Goal: Task Accomplishment & Management: Manage account settings

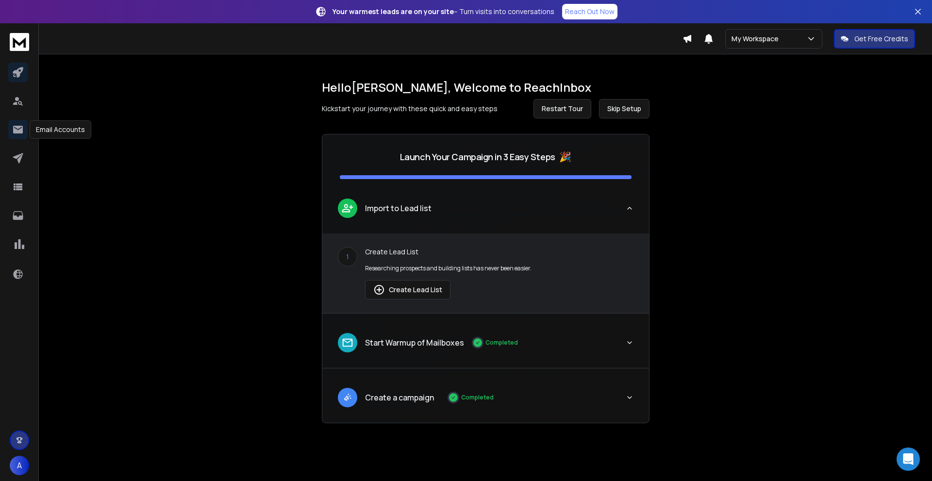
click at [19, 132] on icon at bounding box center [18, 130] width 10 height 8
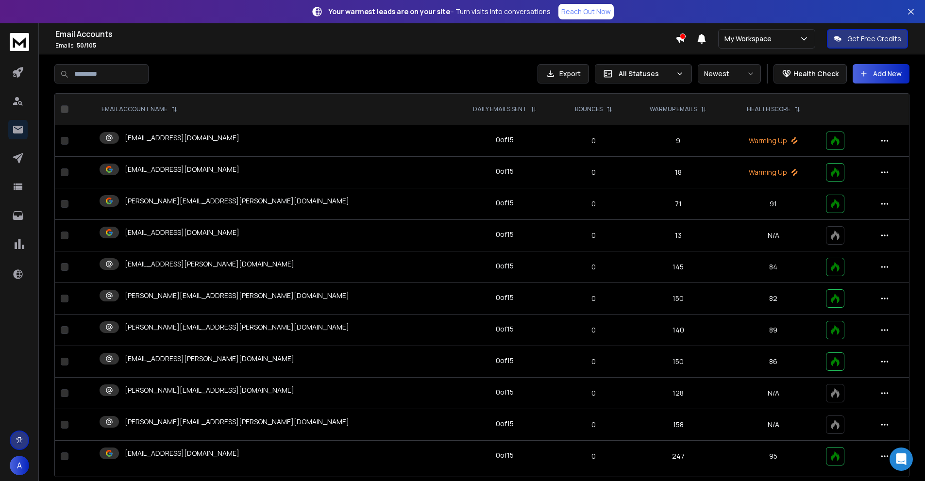
click at [186, 166] on p "[EMAIL_ADDRESS][DOMAIN_NAME]" at bounding box center [182, 170] width 115 height 10
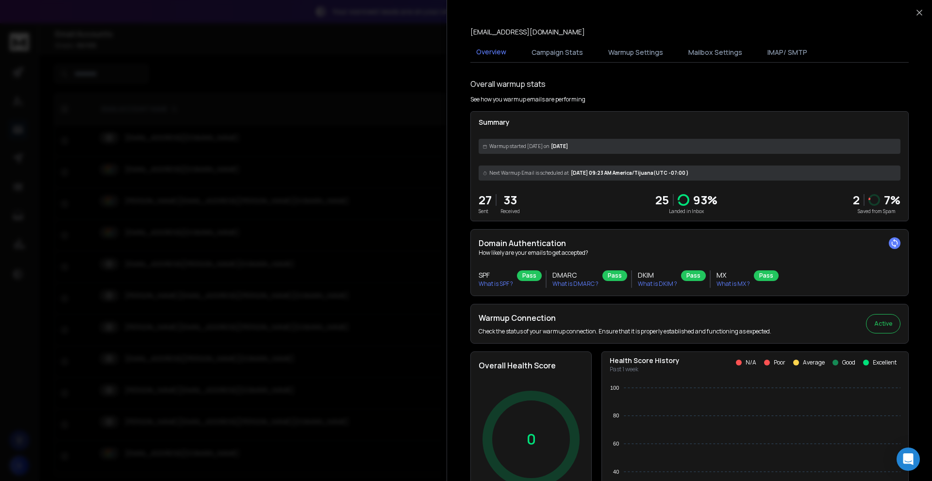
drag, startPoint x: 731, startPoint y: 199, endPoint x: 636, endPoint y: 281, distance: 125.0
click at [606, 216] on div "Summary Warmup started [DATE] on [DATE] Next Warmup Email is scheduled at [DATE…" at bounding box center [689, 166] width 438 height 110
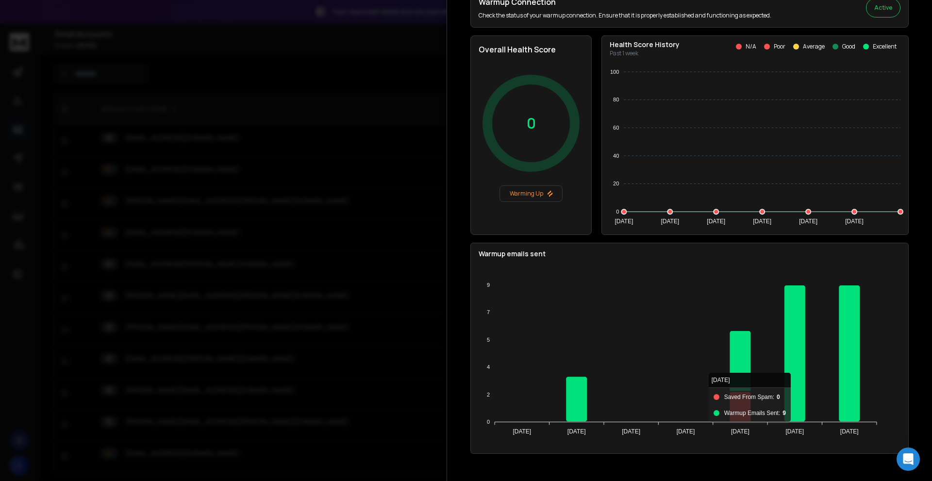
click at [220, 286] on div at bounding box center [466, 240] width 932 height 481
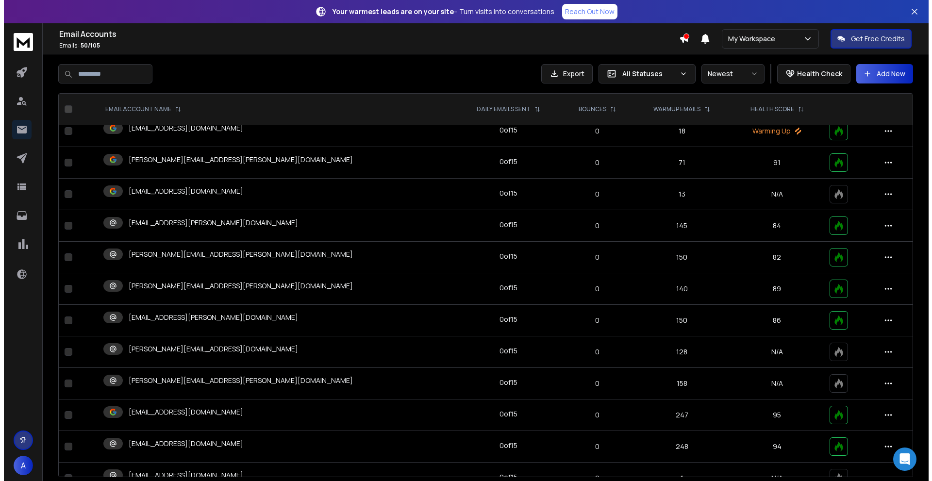
scroll to position [97, 0]
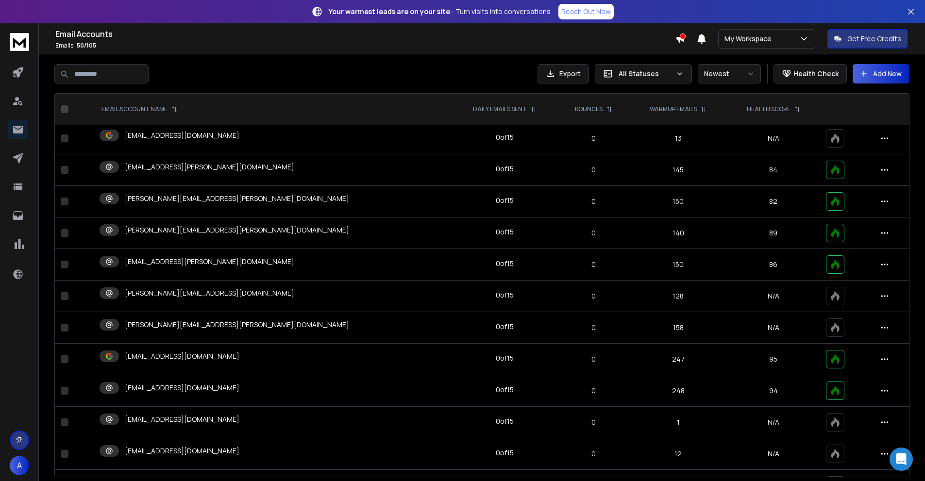
click at [191, 296] on p "[PERSON_NAME][EMAIL_ADDRESS][DOMAIN_NAME]" at bounding box center [209, 293] width 169 height 10
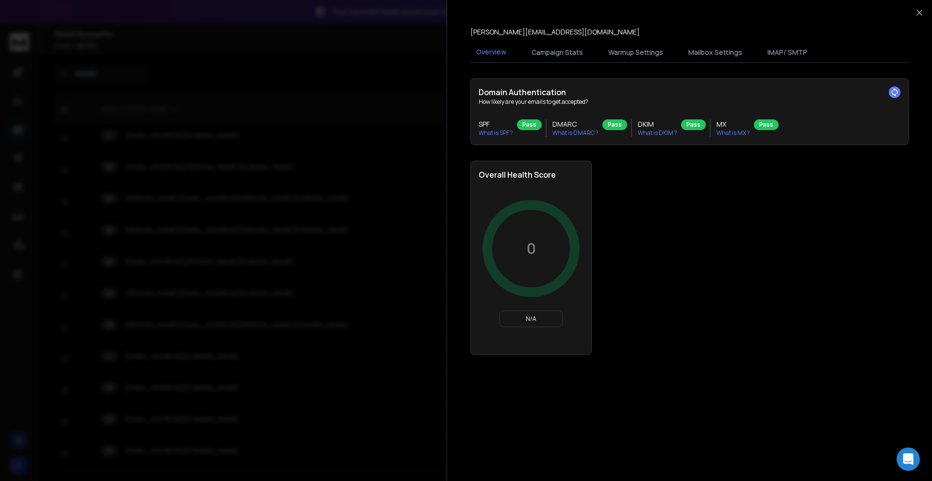
click at [711, 43] on button "Mailbox Settings" at bounding box center [715, 52] width 66 height 21
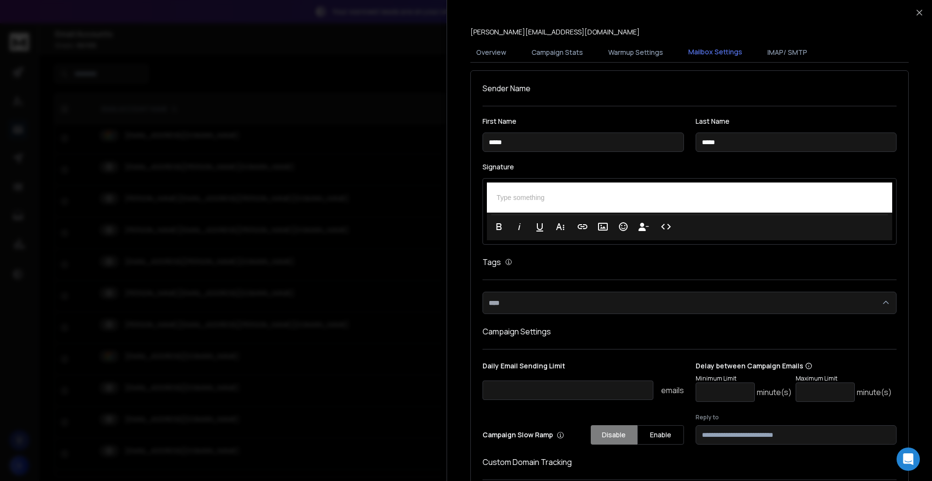
click at [218, 303] on div at bounding box center [466, 240] width 932 height 481
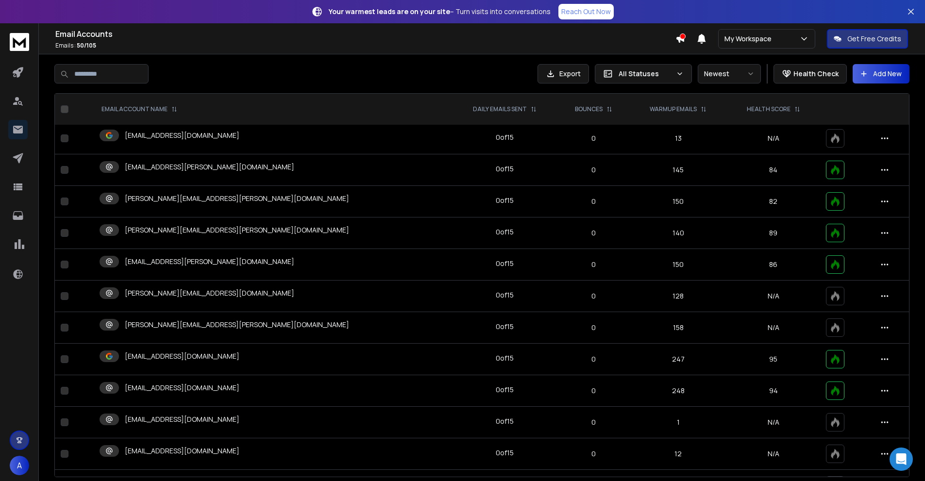
click at [830, 292] on icon at bounding box center [835, 296] width 10 height 10
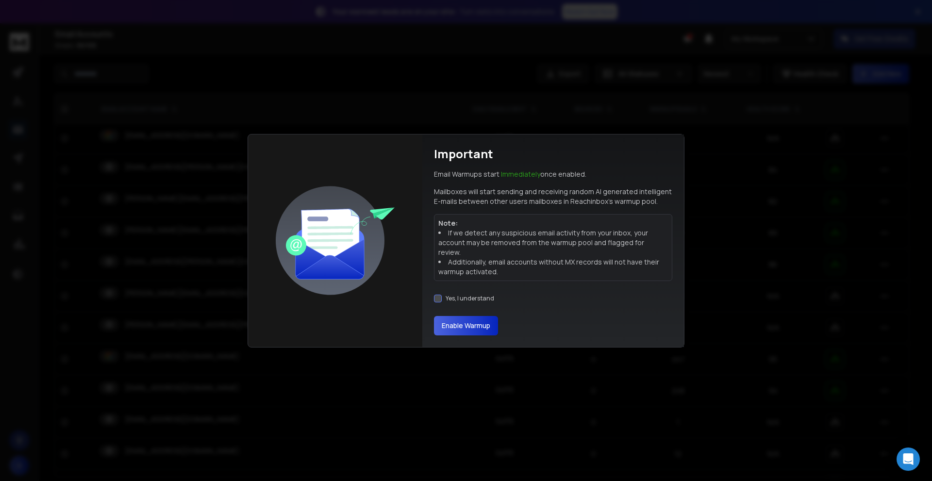
click at [437, 299] on div "Yes, I understand" at bounding box center [464, 298] width 60 height 19
click at [437, 295] on button "Yes, I understand" at bounding box center [438, 299] width 8 height 8
click at [473, 317] on button "Enable Warmup" at bounding box center [466, 325] width 64 height 19
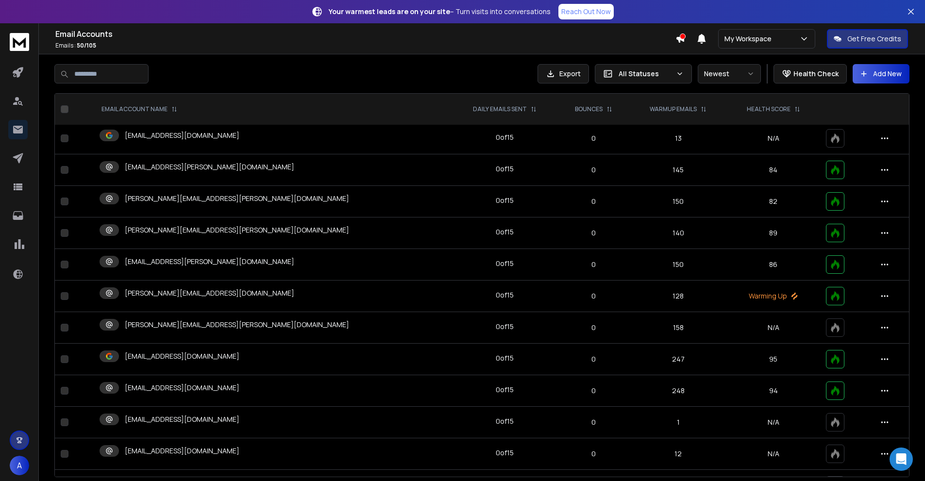
click at [182, 293] on p "[PERSON_NAME][EMAIL_ADDRESS][DOMAIN_NAME]" at bounding box center [209, 293] width 169 height 10
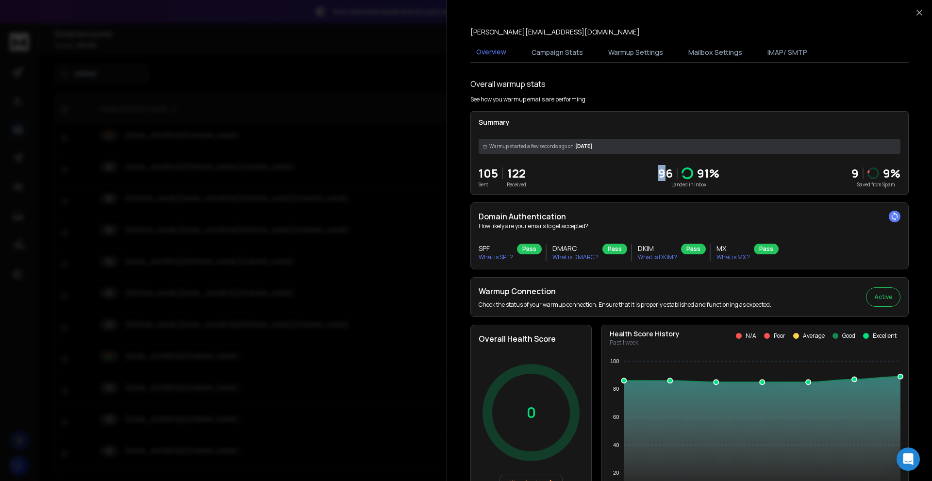
drag, startPoint x: 666, startPoint y: 175, endPoint x: 646, endPoint y: 173, distance: 21.0
click at [646, 173] on div "105 Sent 122 Received 96 91 % Landed in Inbox 9 9 % Saved from Spam" at bounding box center [690, 177] width 422 height 23
drag, startPoint x: 856, startPoint y: 174, endPoint x: 832, endPoint y: 221, distance: 52.5
click at [840, 175] on div "105 Sent 122 Received 96 91 % Landed in Inbox 9 9 % Saved from Spam" at bounding box center [690, 177] width 422 height 23
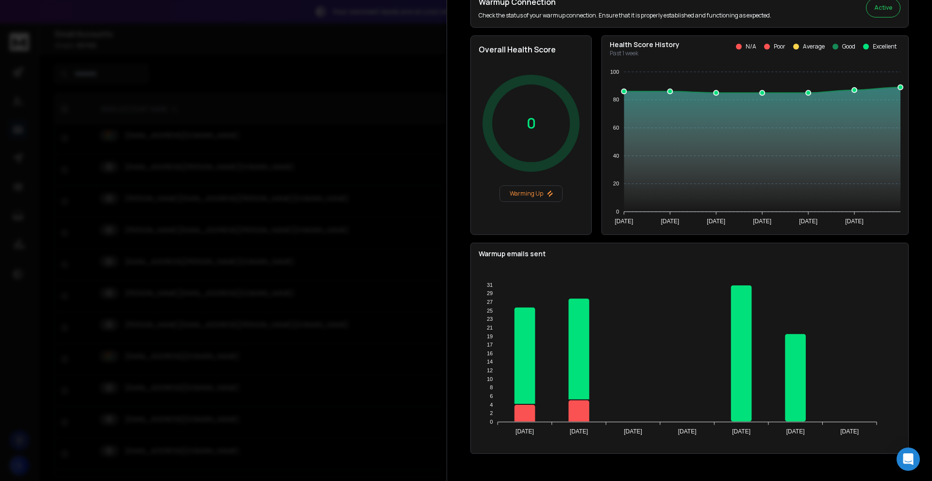
click at [409, 375] on div at bounding box center [466, 240] width 932 height 481
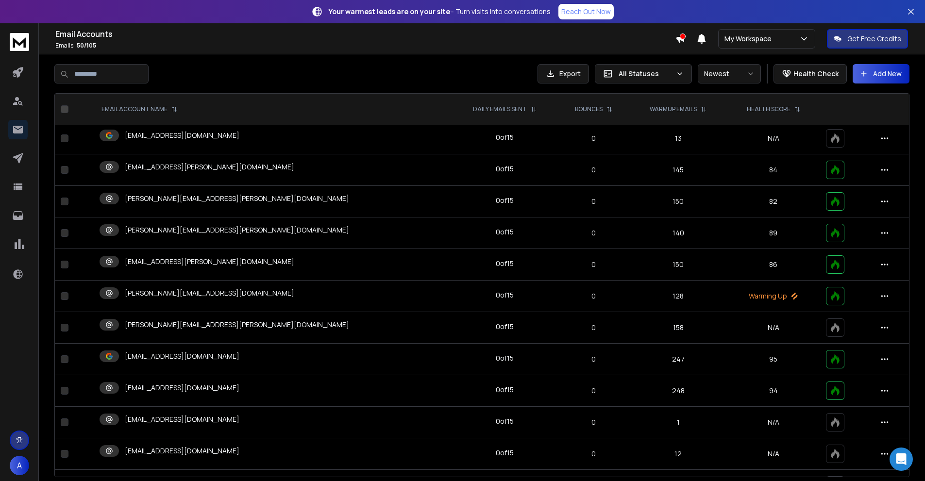
click at [200, 328] on p "[PERSON_NAME][EMAIL_ADDRESS][PERSON_NAME][DOMAIN_NAME]" at bounding box center [237, 325] width 224 height 10
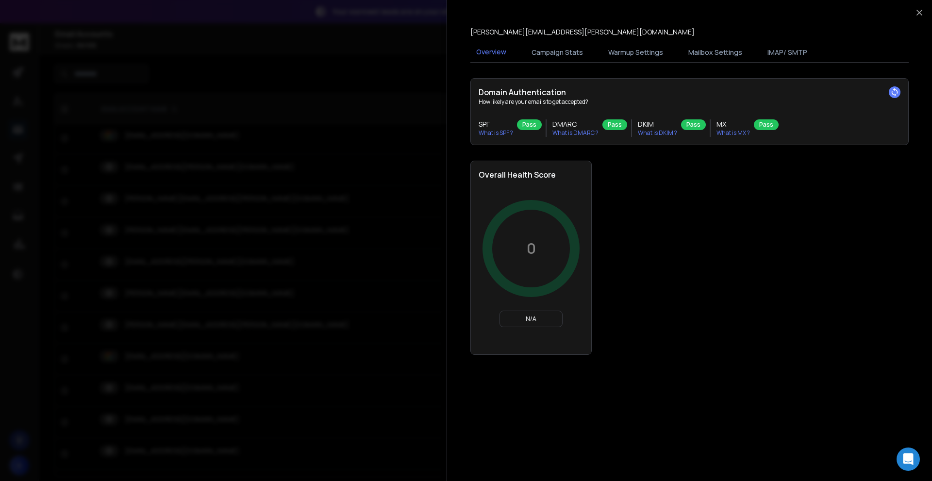
click at [642, 51] on button "Warmup Settings" at bounding box center [635, 52] width 66 height 21
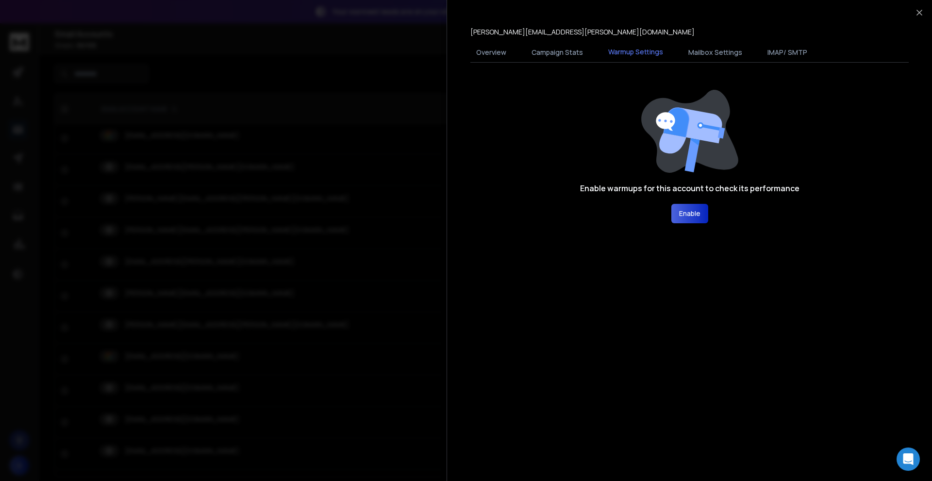
click at [689, 230] on div "[PERSON_NAME][EMAIL_ADDRESS][PERSON_NAME][DOMAIN_NAME] Overview Campaign Stats …" at bounding box center [690, 125] width 462 height 227
click at [683, 218] on button "Enable" at bounding box center [689, 213] width 37 height 19
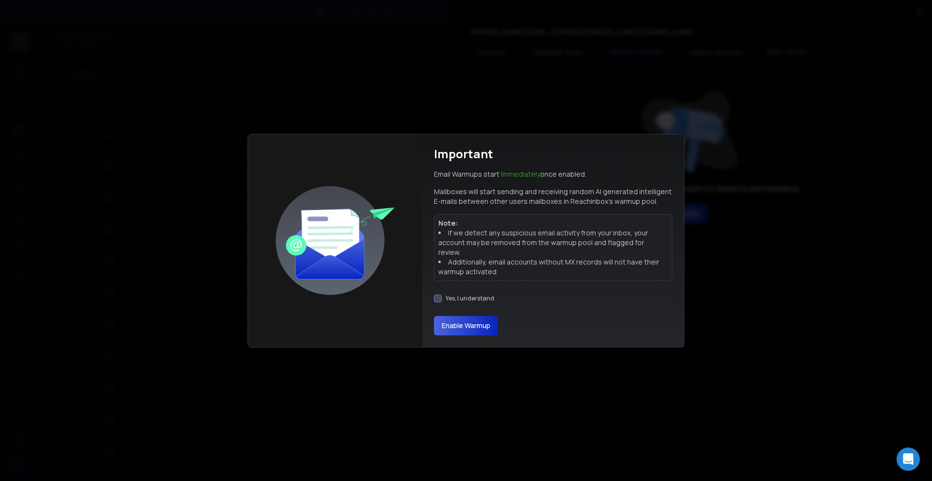
click at [436, 295] on button "Yes, I understand" at bounding box center [438, 299] width 8 height 8
click at [469, 317] on button "Enable Warmup" at bounding box center [466, 325] width 64 height 19
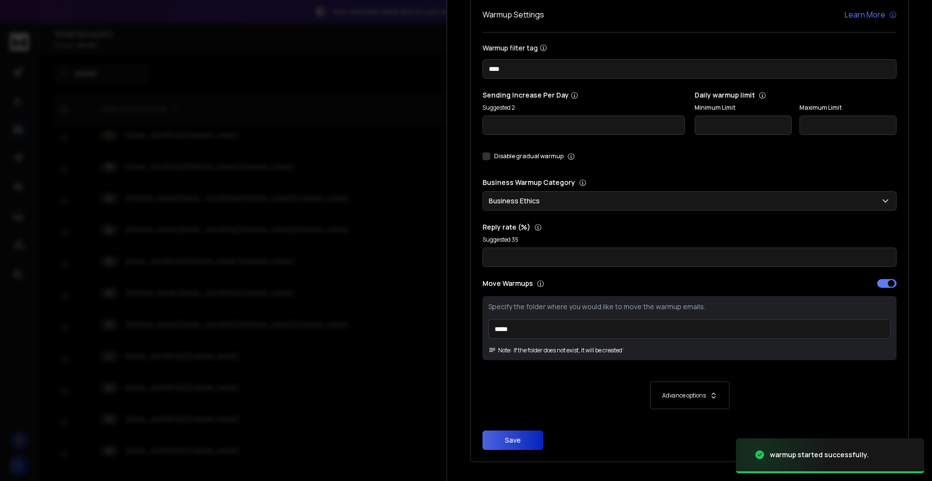
scroll to position [121, 0]
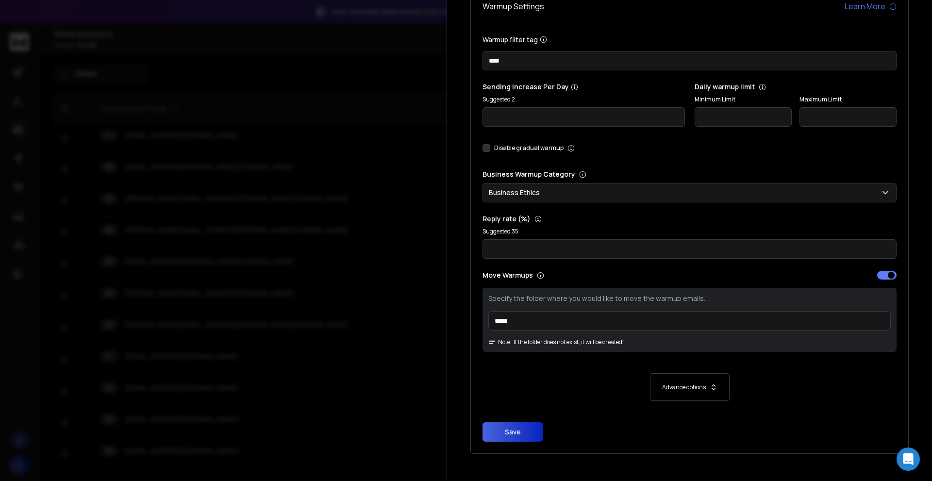
click at [521, 433] on button "Save" at bounding box center [512, 431] width 61 height 19
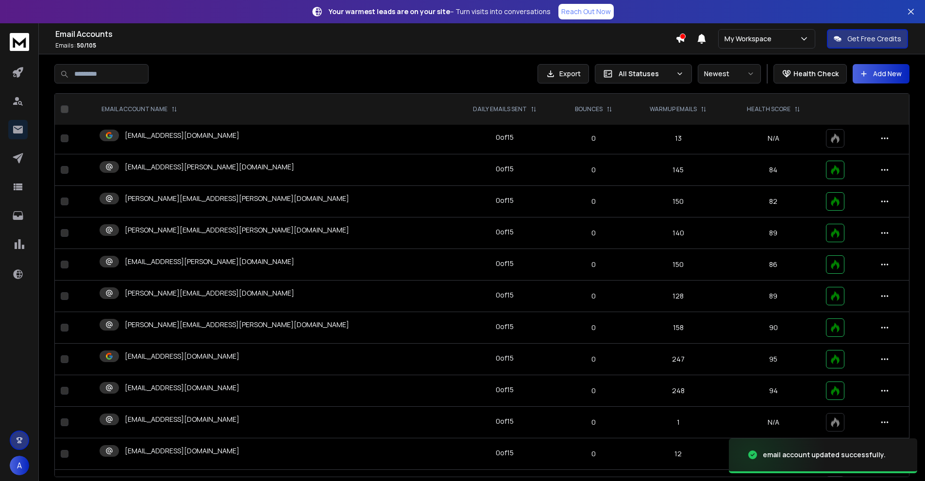
click at [205, 324] on p "[PERSON_NAME][EMAIL_ADDRESS][PERSON_NAME][DOMAIN_NAME]" at bounding box center [237, 325] width 224 height 10
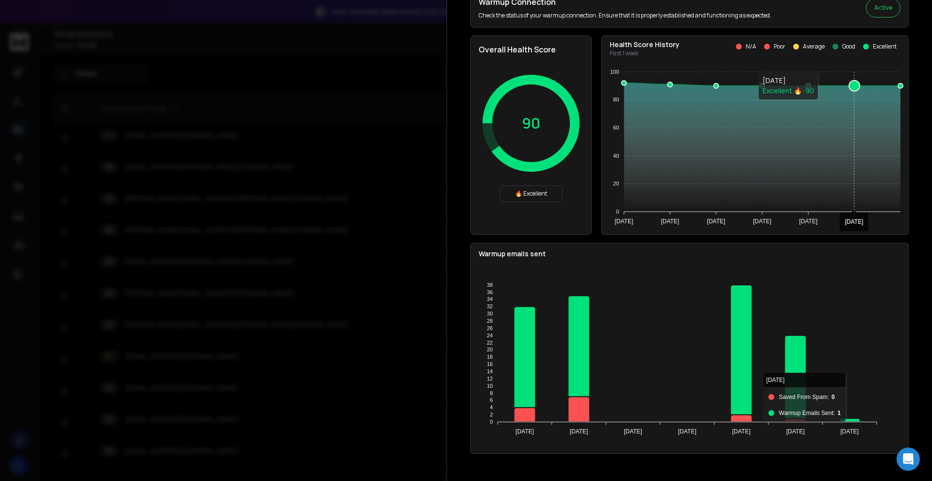
scroll to position [0, 0]
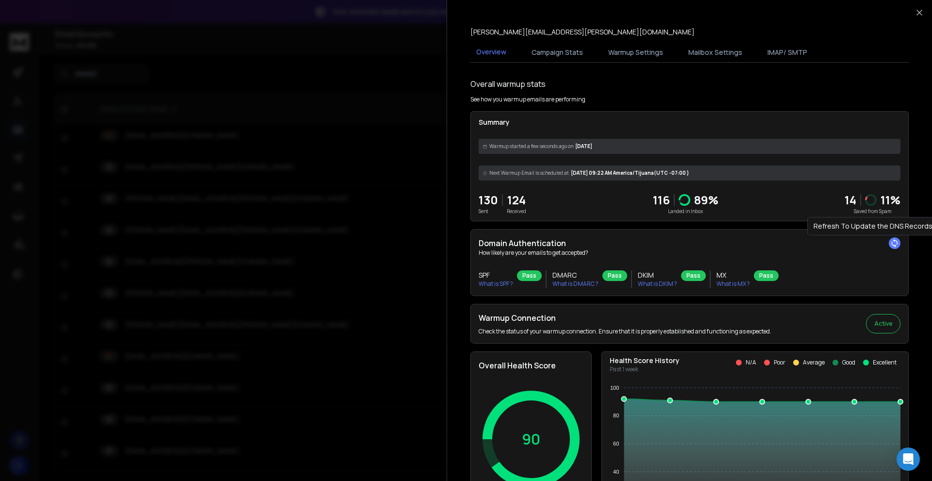
click at [890, 238] on icon at bounding box center [895, 243] width 10 height 10
click at [259, 360] on div at bounding box center [466, 240] width 932 height 481
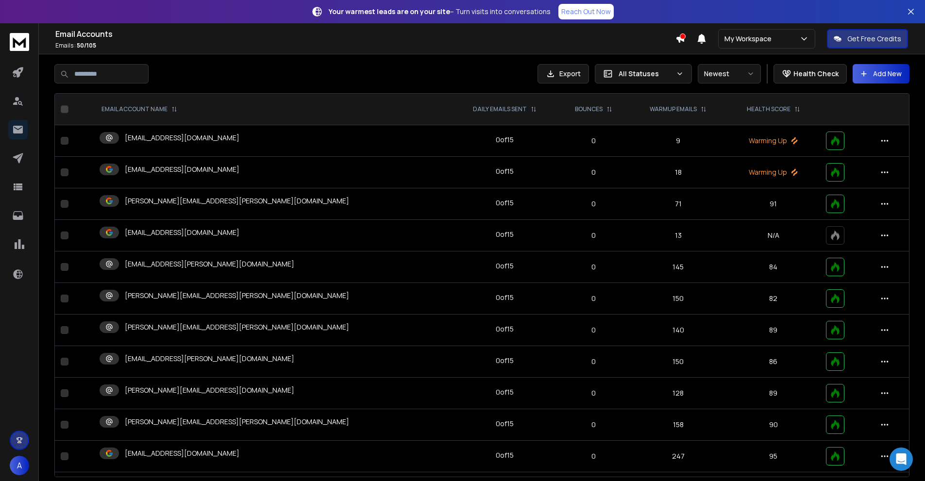
click at [241, 207] on td "[PERSON_NAME][EMAIL_ADDRESS][PERSON_NAME][DOMAIN_NAME]" at bounding box center [272, 204] width 357 height 32
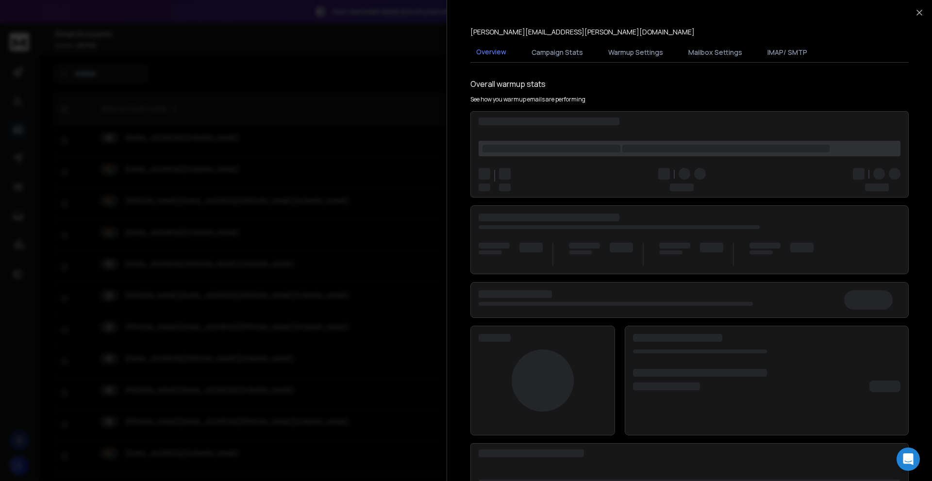
click at [368, 256] on div at bounding box center [466, 240] width 932 height 481
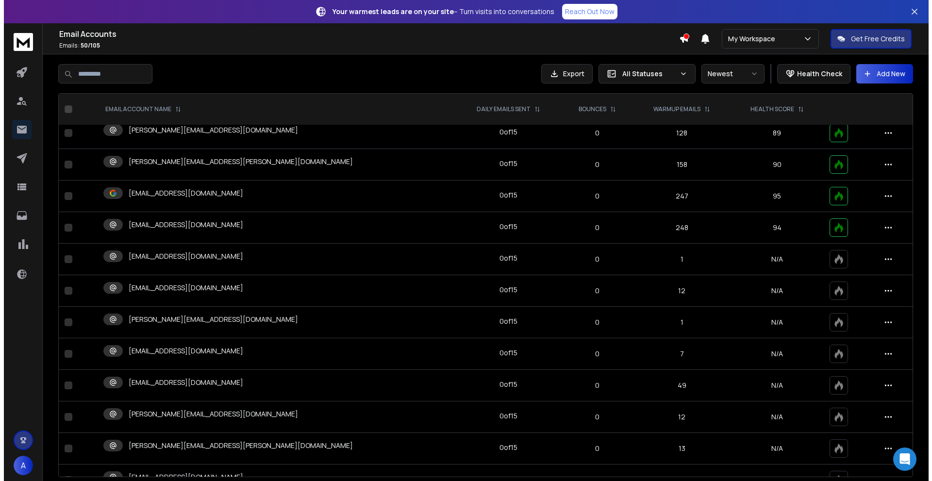
scroll to position [146, 0]
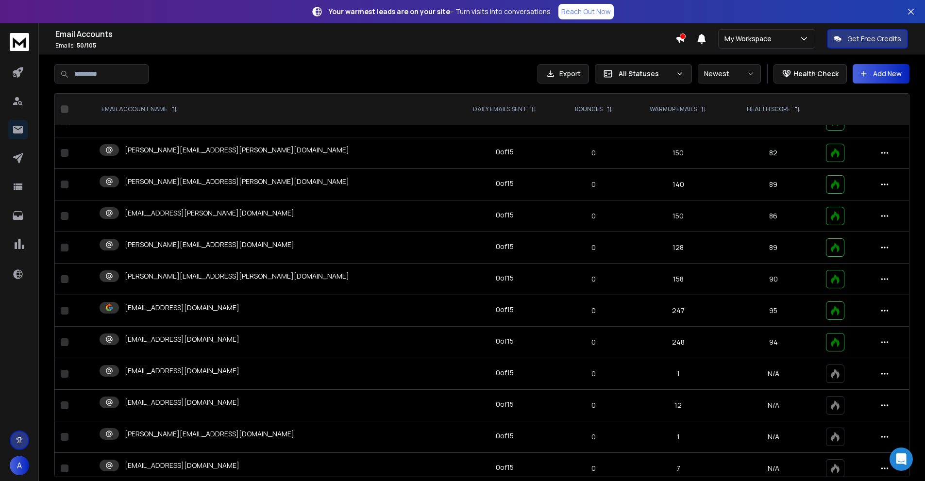
click at [204, 239] on div "[PERSON_NAME][EMAIL_ADDRESS][DOMAIN_NAME]" at bounding box center [196, 245] width 195 height 12
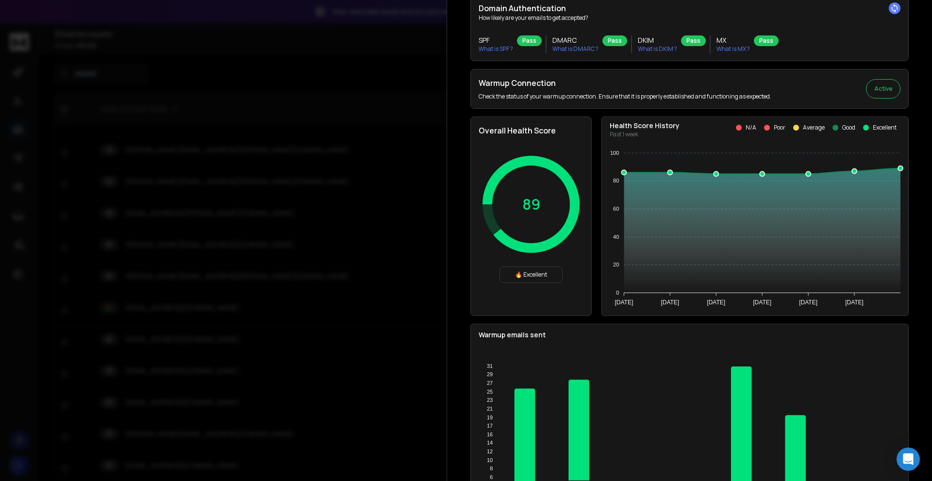
scroll to position [316, 0]
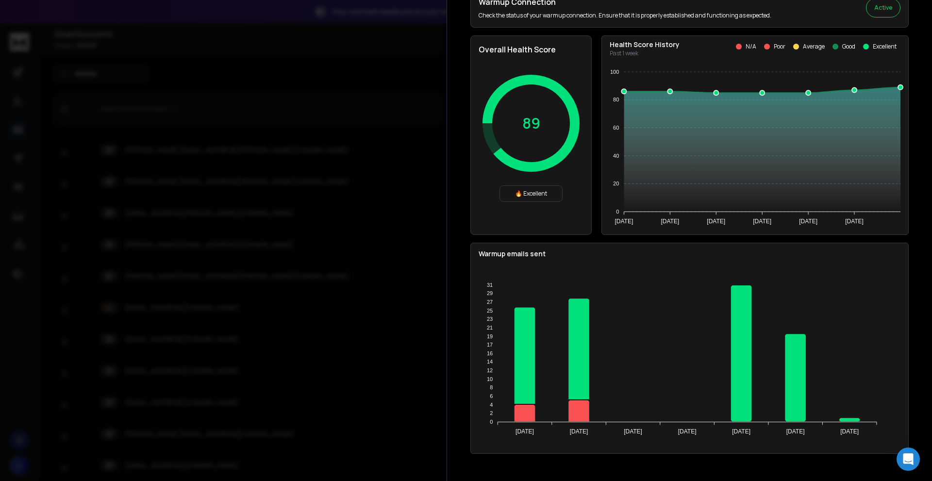
click at [360, 271] on div at bounding box center [466, 240] width 932 height 481
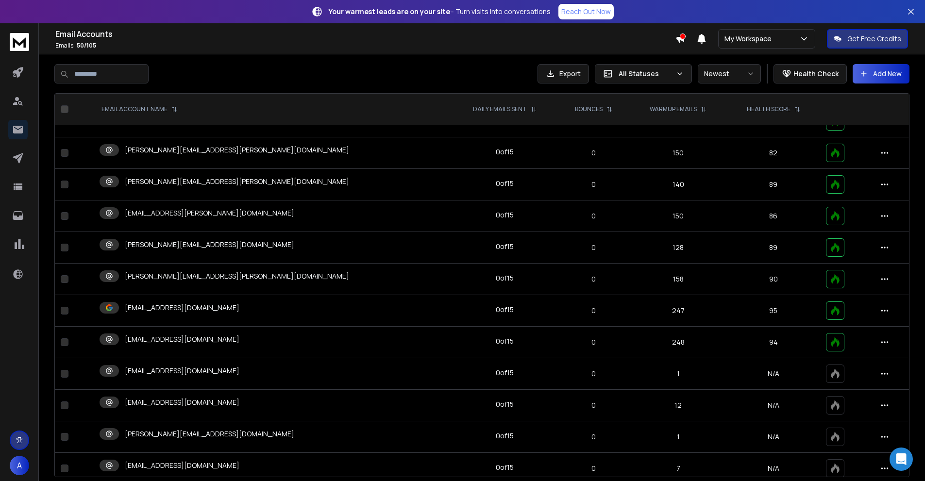
click at [203, 277] on p "[PERSON_NAME][EMAIL_ADDRESS][PERSON_NAME][DOMAIN_NAME]" at bounding box center [237, 276] width 224 height 10
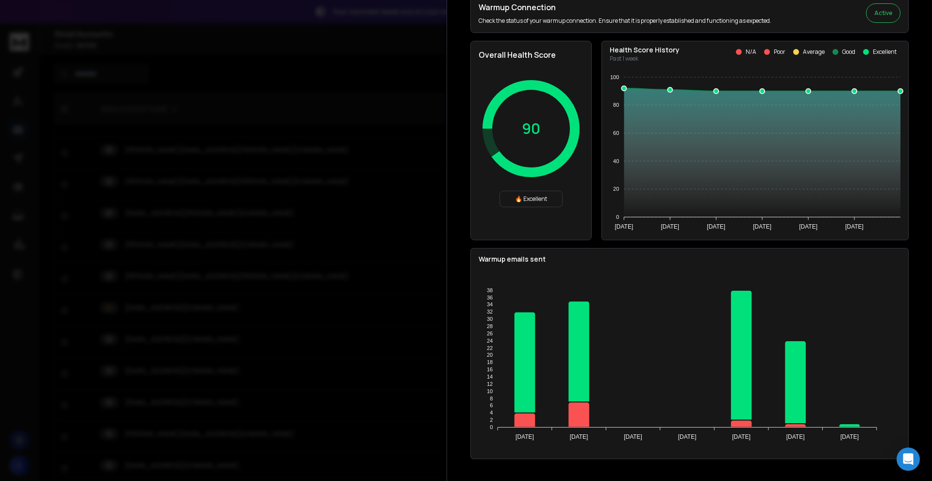
scroll to position [316, 0]
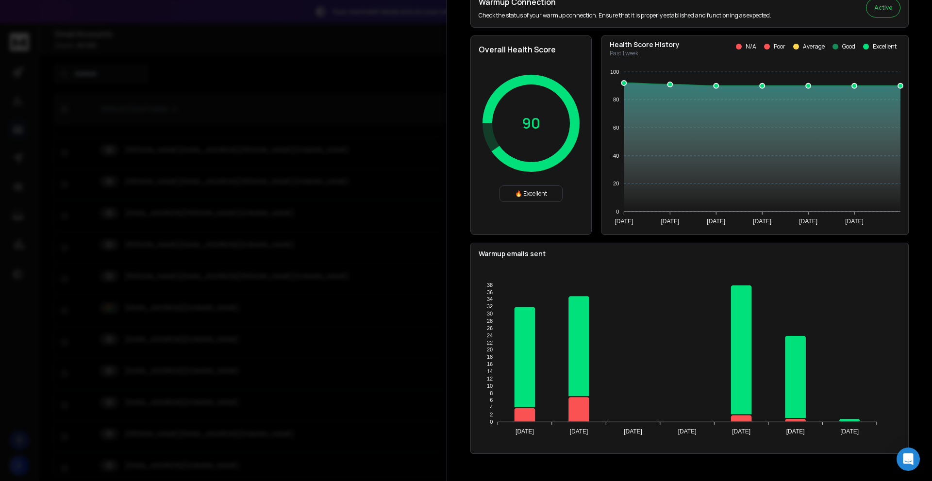
click at [326, 329] on div at bounding box center [466, 240] width 932 height 481
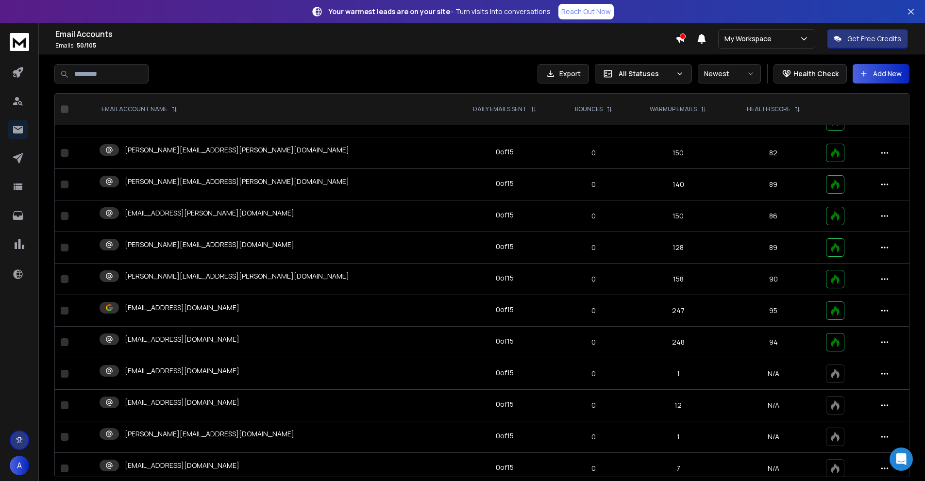
click at [225, 249] on p "[PERSON_NAME][EMAIL_ADDRESS][DOMAIN_NAME]" at bounding box center [209, 245] width 169 height 10
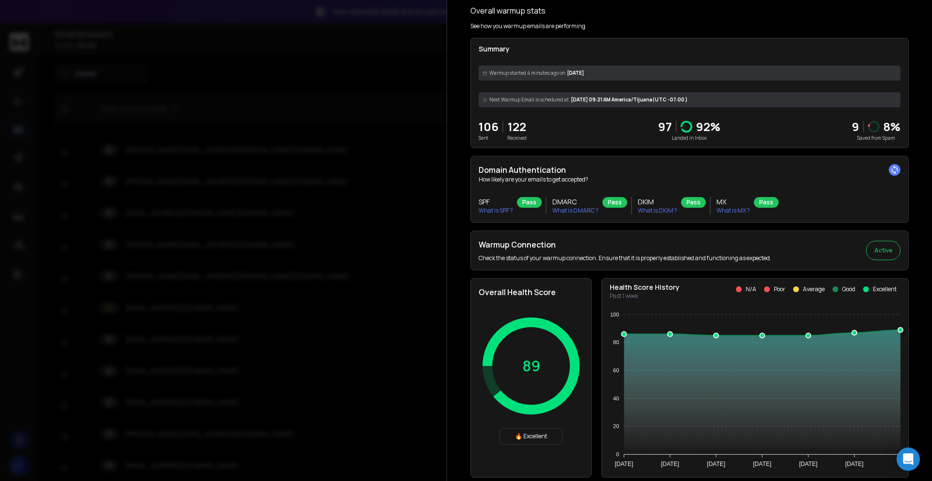
scroll to position [0, 0]
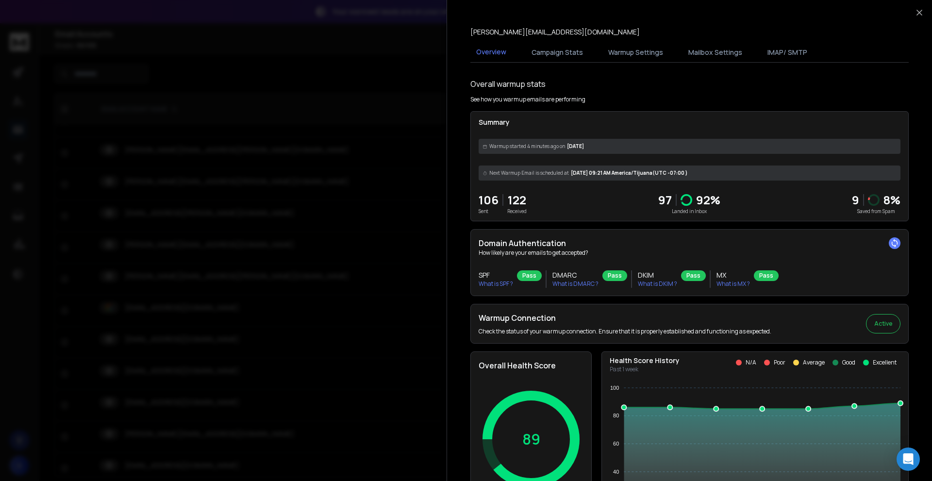
click at [862, 209] on p "Saved from Spam" at bounding box center [876, 211] width 49 height 7
click at [374, 290] on div at bounding box center [466, 240] width 932 height 481
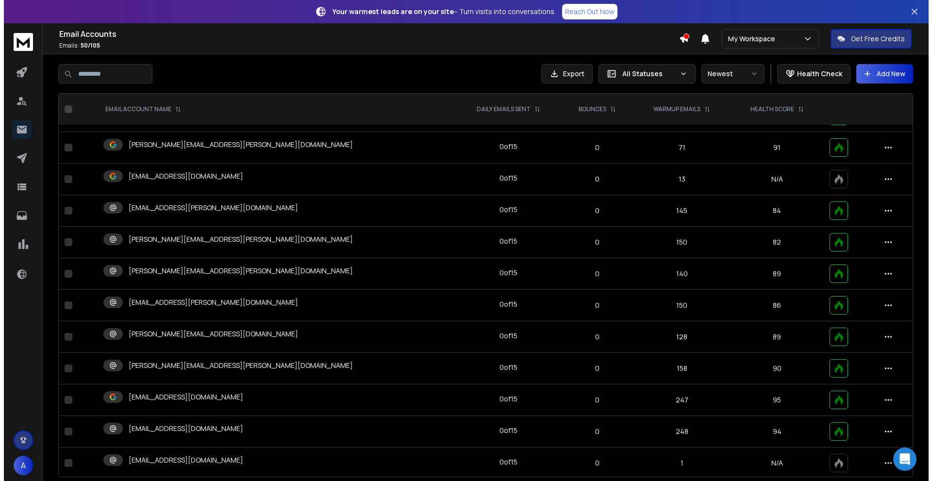
scroll to position [49, 0]
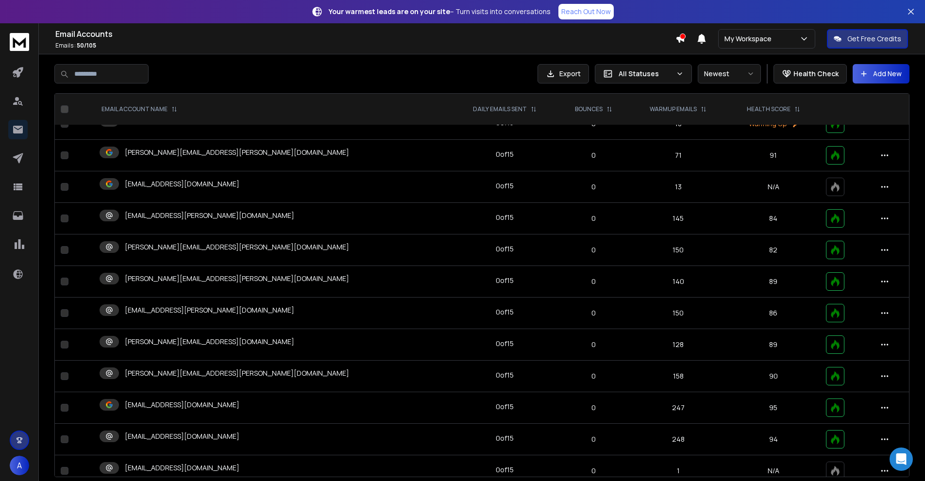
click at [212, 375] on p "[PERSON_NAME][EMAIL_ADDRESS][PERSON_NAME][DOMAIN_NAME]" at bounding box center [237, 373] width 224 height 10
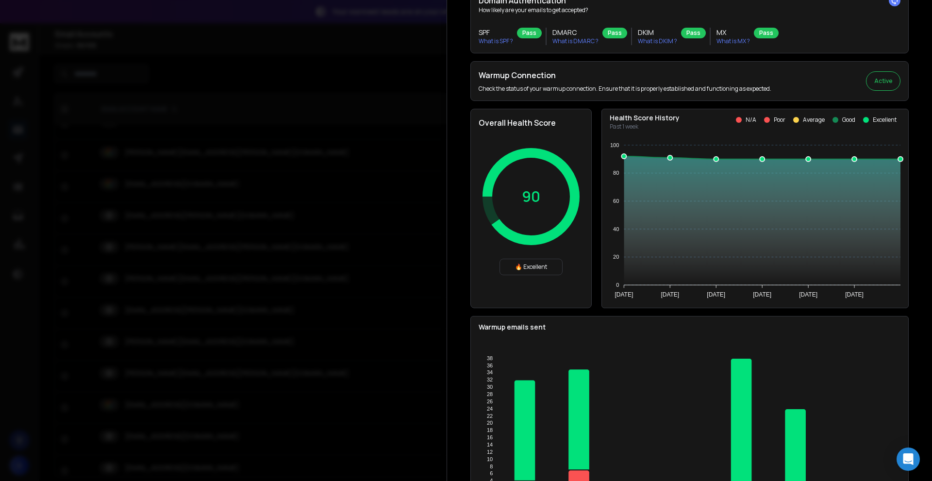
scroll to position [316, 0]
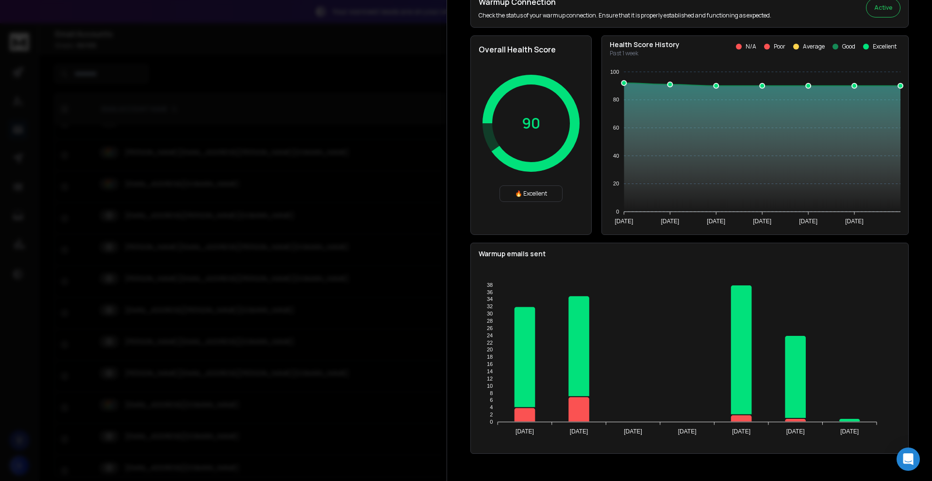
click at [322, 363] on div at bounding box center [466, 240] width 932 height 481
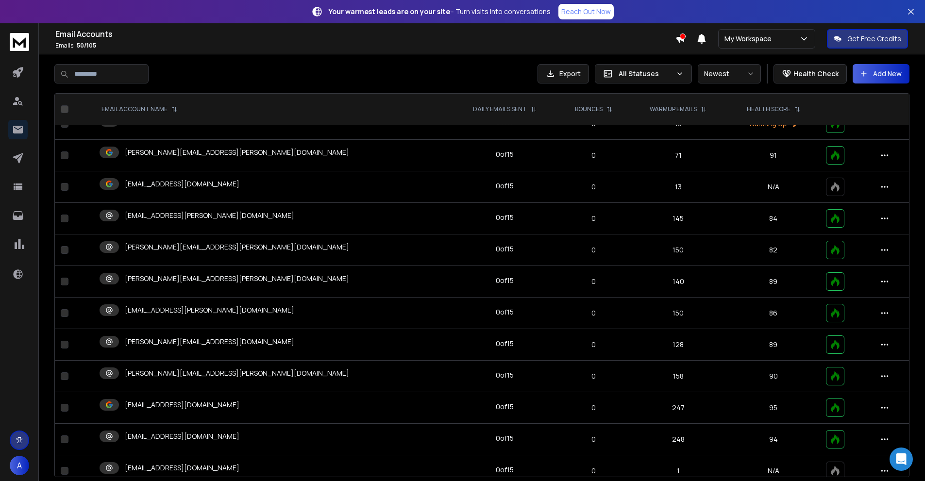
click at [170, 376] on p "[PERSON_NAME][EMAIL_ADDRESS][PERSON_NAME][DOMAIN_NAME]" at bounding box center [237, 373] width 224 height 10
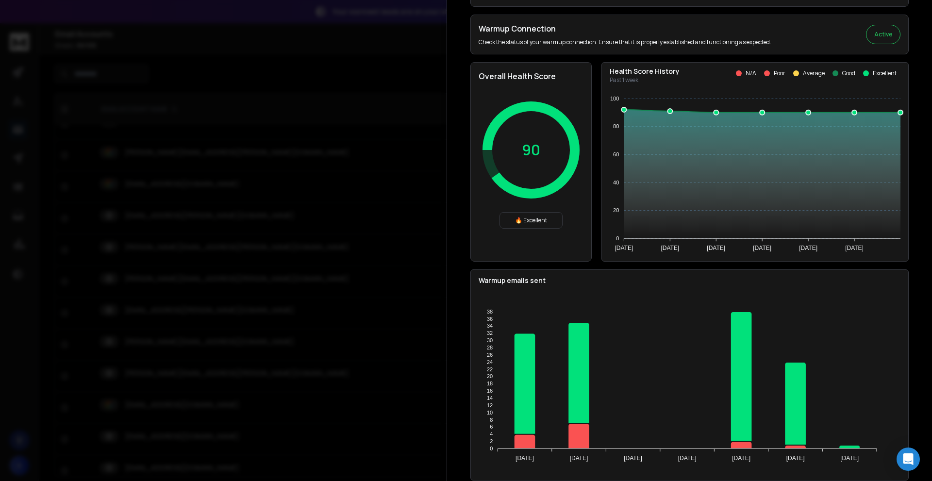
click at [323, 347] on div at bounding box center [466, 240] width 932 height 481
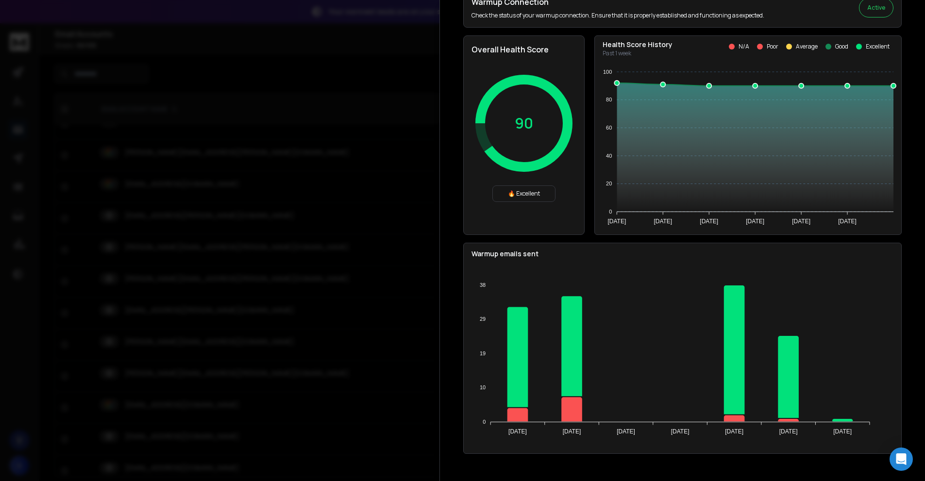
click at [212, 308] on p "[EMAIL_ADDRESS][PERSON_NAME][DOMAIN_NAME]" at bounding box center [209, 310] width 169 height 10
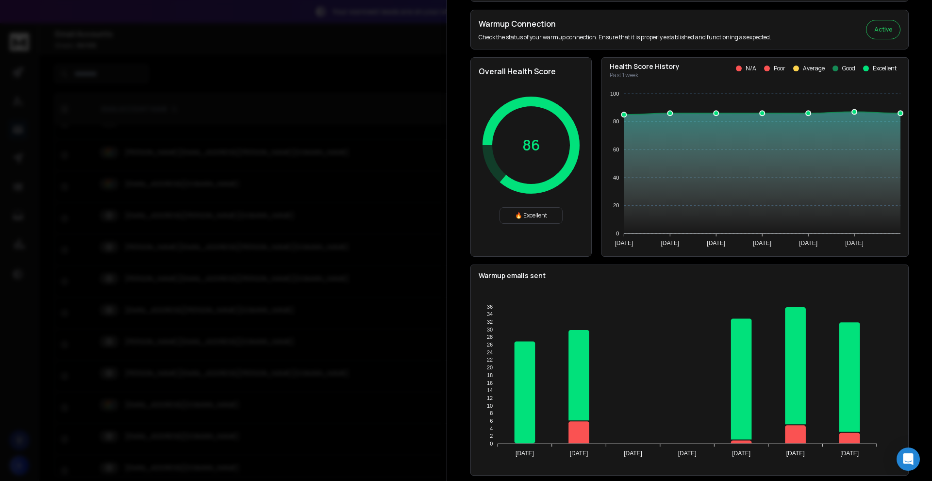
scroll to position [363, 0]
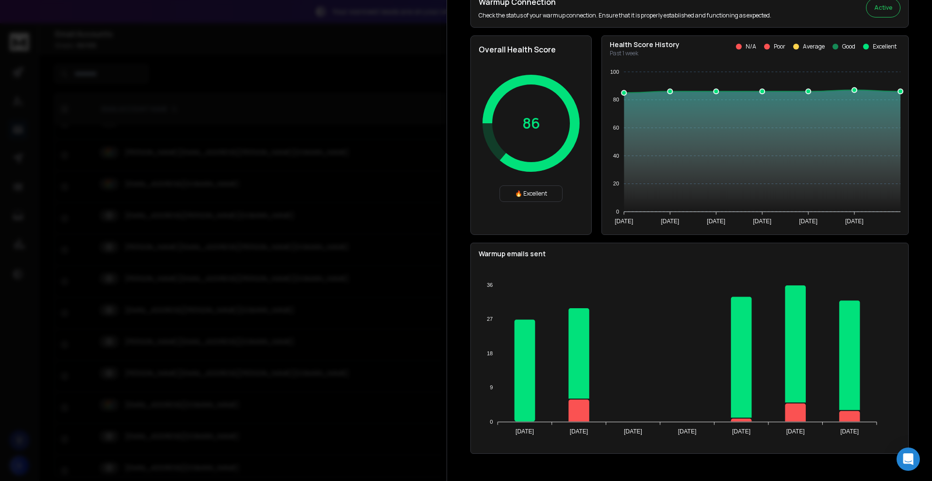
click at [283, 368] on div at bounding box center [466, 240] width 932 height 481
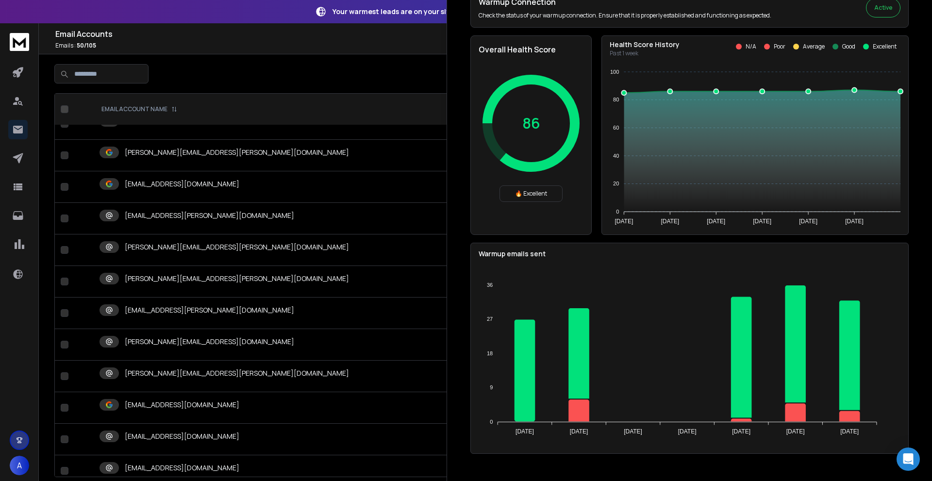
click at [189, 369] on p "[PERSON_NAME][EMAIL_ADDRESS][PERSON_NAME][DOMAIN_NAME]" at bounding box center [237, 373] width 224 height 10
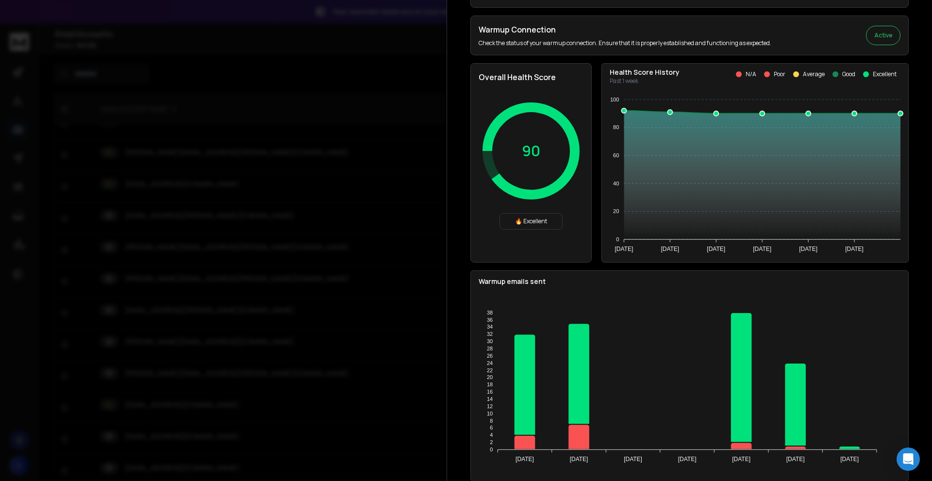
scroll to position [316, 0]
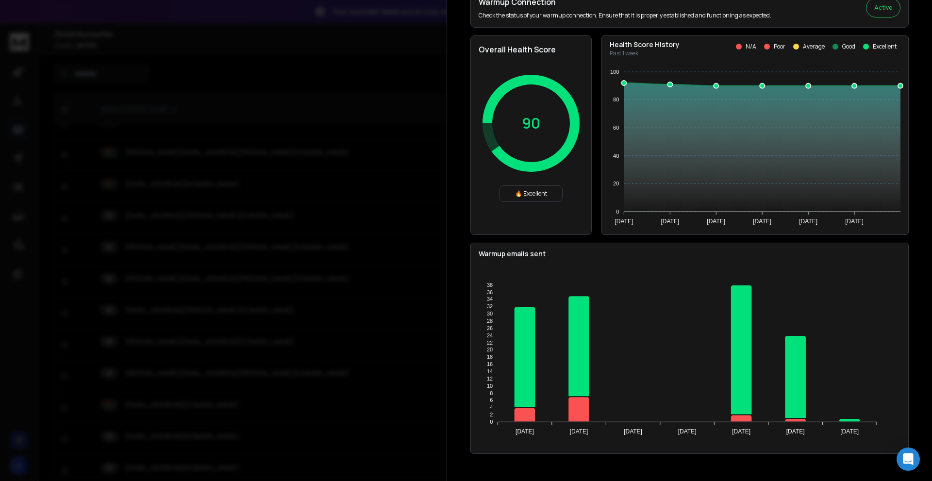
click at [447, 354] on div "Multi Select Table Sheet [PERSON_NAME][EMAIL_ADDRESS][PERSON_NAME][DOMAIN_NAME]…" at bounding box center [689, 240] width 485 height 481
click at [211, 349] on div at bounding box center [466, 240] width 932 height 481
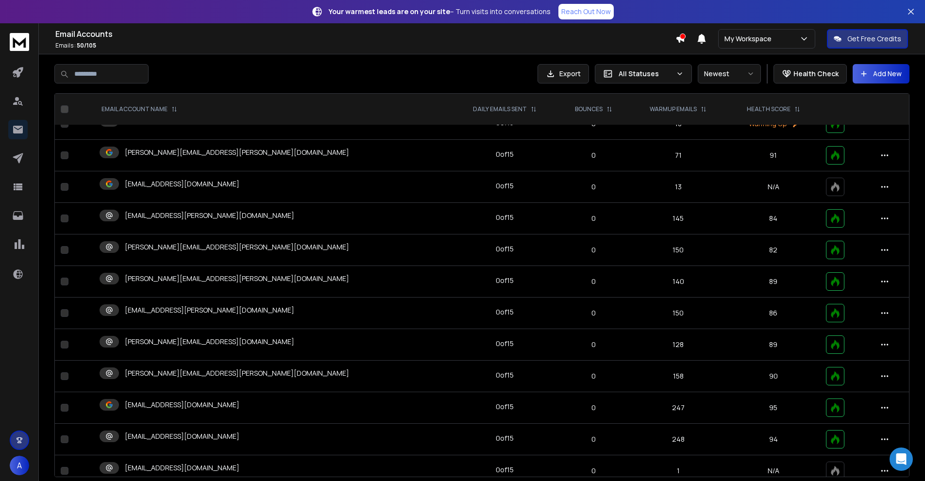
click at [188, 336] on div "[PERSON_NAME][EMAIL_ADDRESS][DOMAIN_NAME]" at bounding box center [196, 342] width 195 height 12
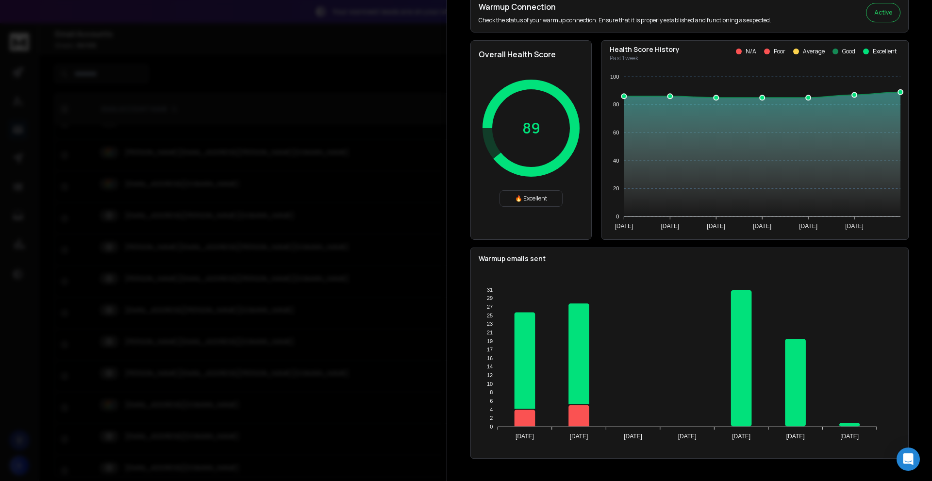
scroll to position [316, 0]
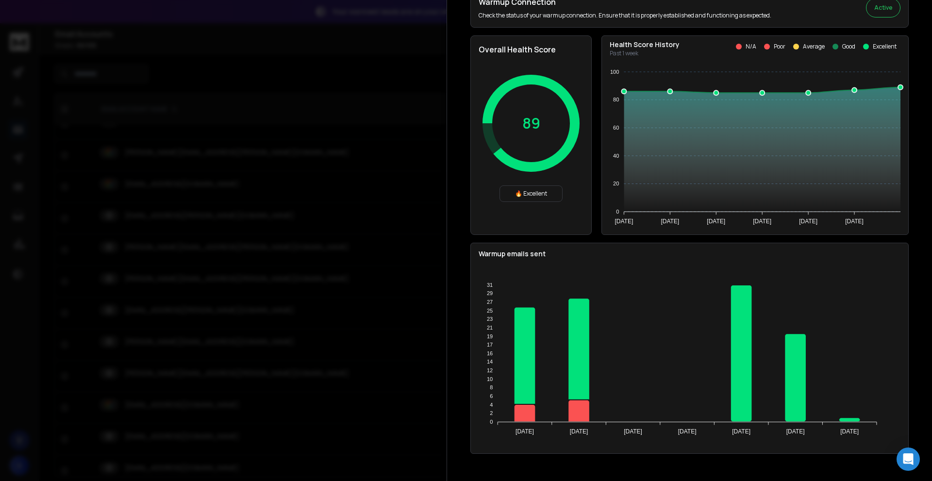
click at [417, 369] on div at bounding box center [466, 240] width 932 height 481
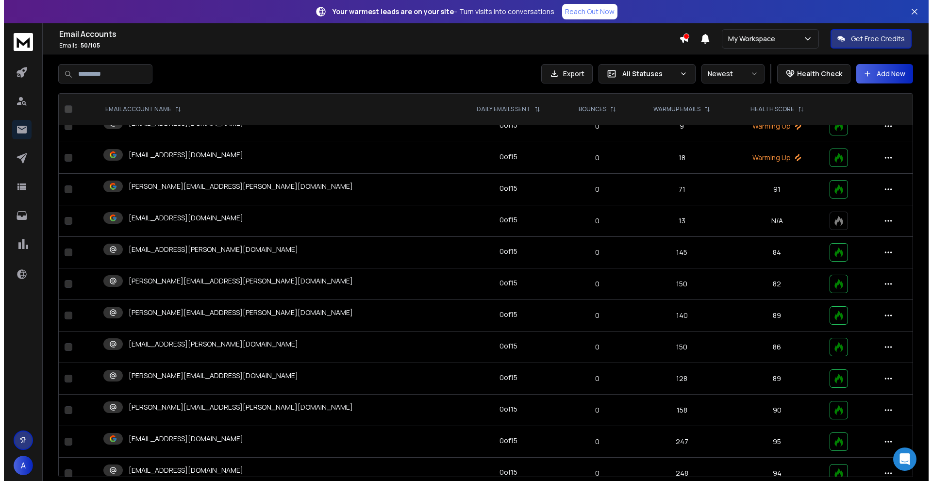
scroll to position [0, 0]
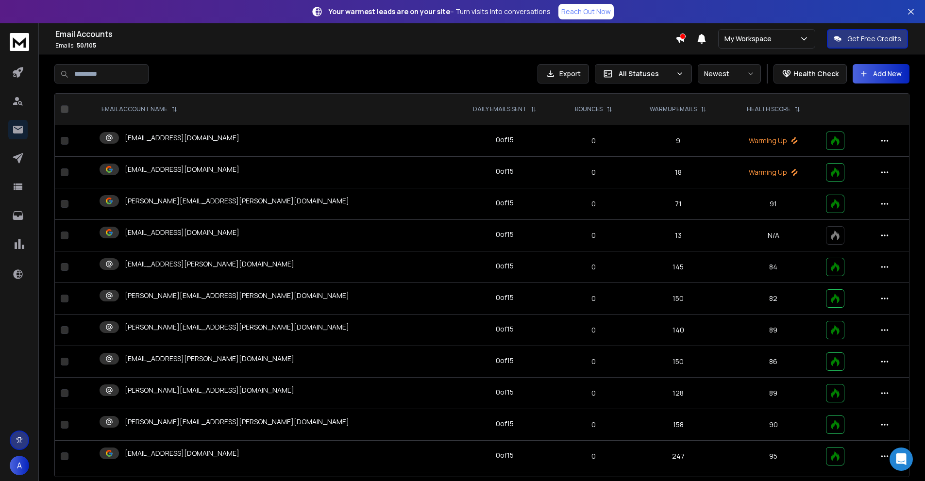
click at [190, 138] on p "[EMAIL_ADDRESS][DOMAIN_NAME]" at bounding box center [182, 138] width 115 height 10
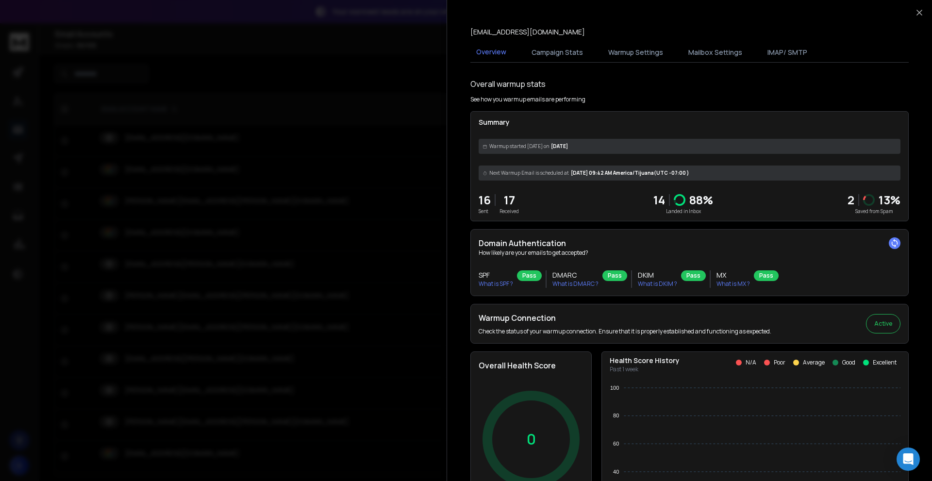
click at [249, 377] on div at bounding box center [466, 240] width 932 height 481
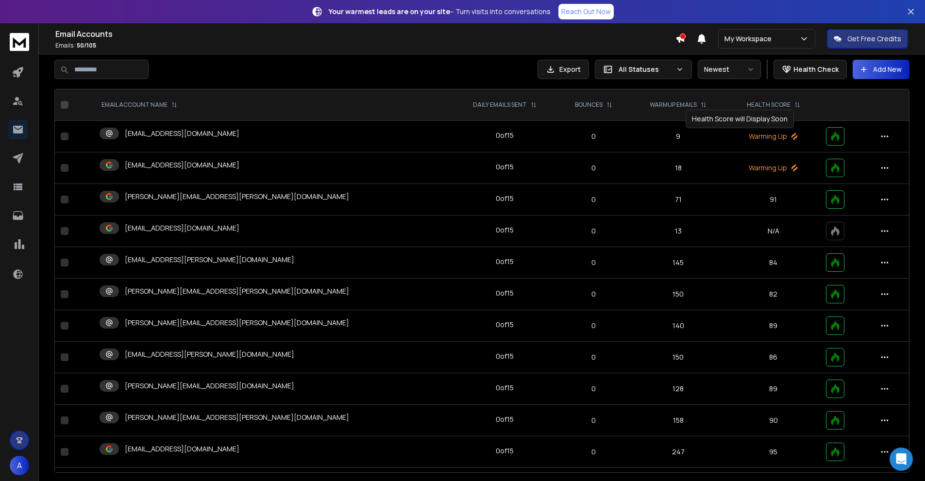
scroll to position [6, 0]
